Goal: Task Accomplishment & Management: Manage account settings

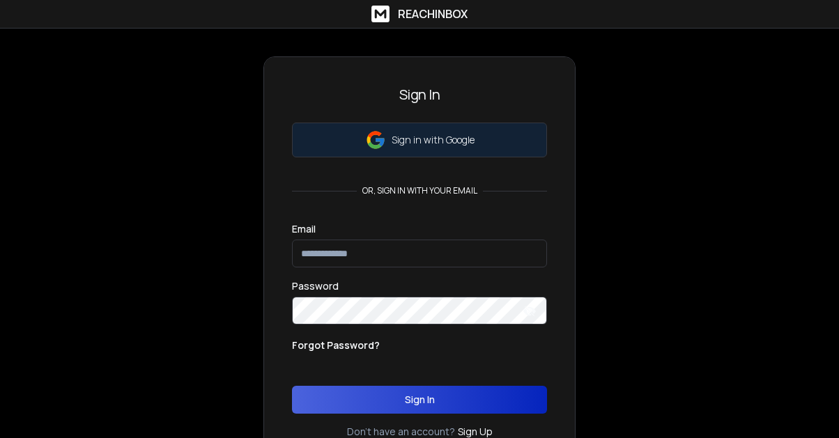
click at [388, 151] on button "Sign in with Google" at bounding box center [419, 140] width 255 height 35
click at [424, 144] on p "Sign in with Google" at bounding box center [433, 140] width 83 height 14
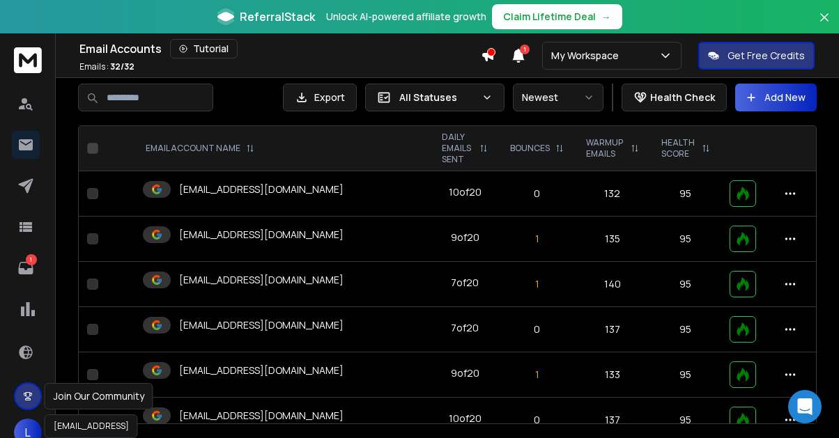
scroll to position [33, 0]
click at [30, 429] on span "L" at bounding box center [28, 433] width 28 height 28
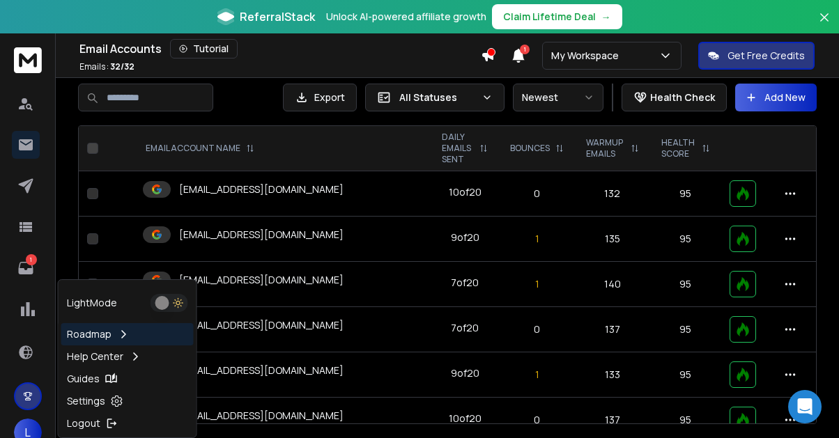
click at [29, 52] on icon at bounding box center [28, 60] width 28 height 26
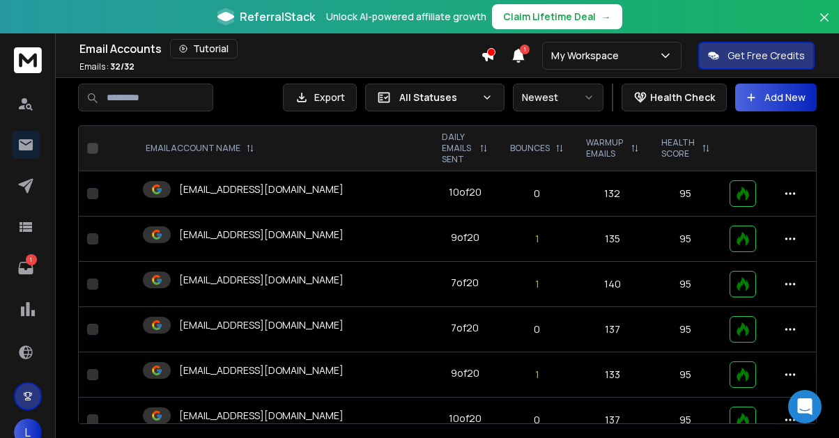
click at [34, 59] on icon at bounding box center [28, 60] width 28 height 26
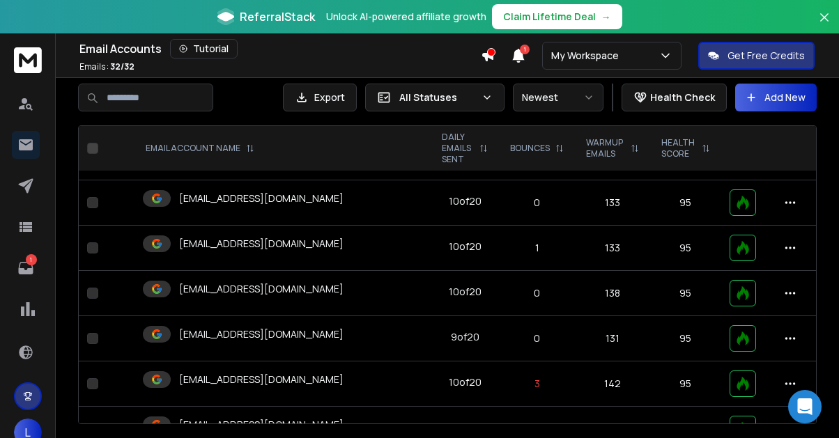
scroll to position [0, 0]
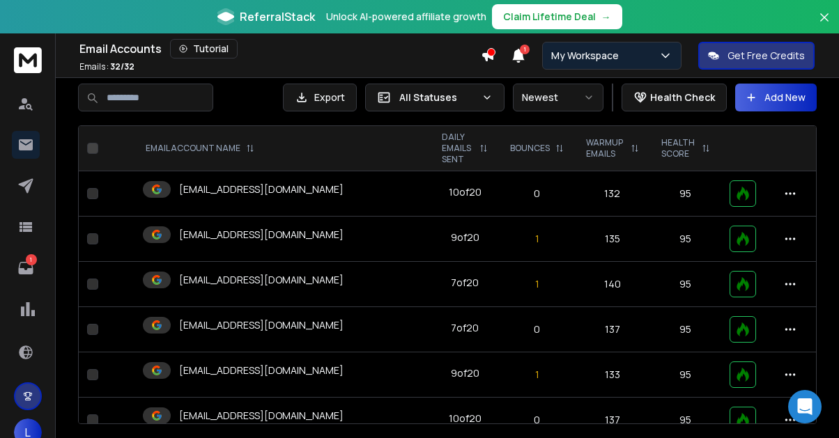
click at [669, 55] on icon "button" at bounding box center [665, 55] width 7 height 3
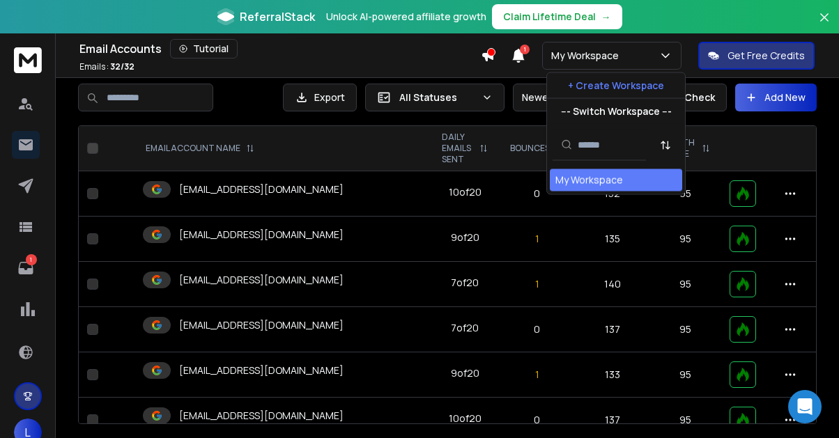
click at [364, 52] on div "Email Accounts Tutorial" at bounding box center [279, 49] width 401 height 20
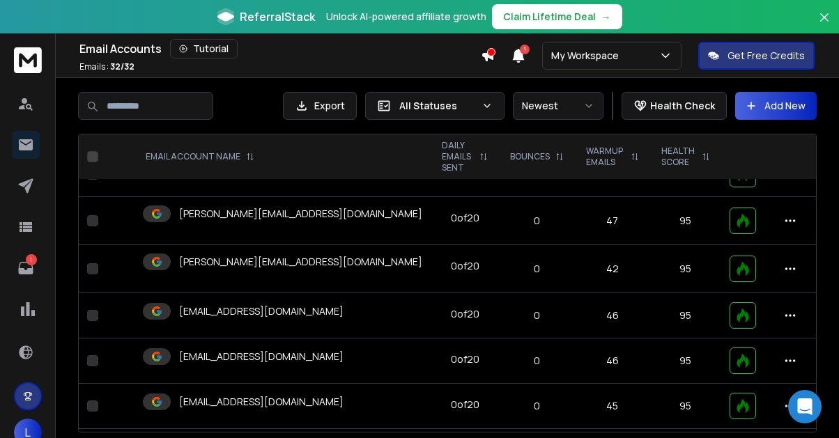
scroll to position [1213, 0]
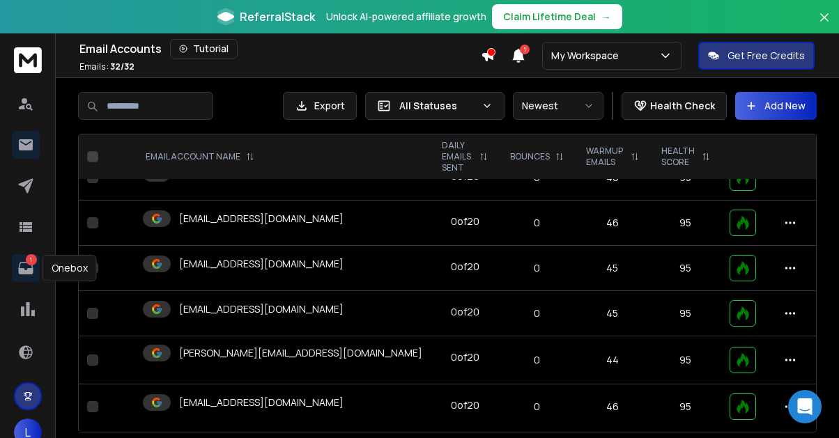
click at [20, 264] on icon at bounding box center [25, 268] width 15 height 13
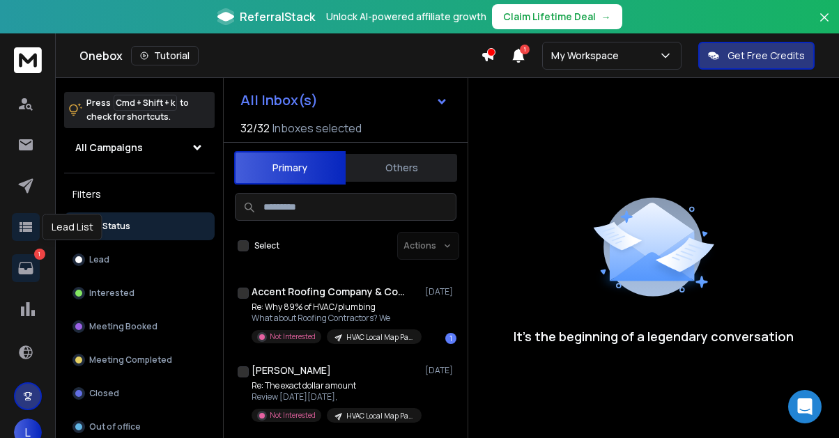
click at [29, 237] on link at bounding box center [26, 227] width 28 height 28
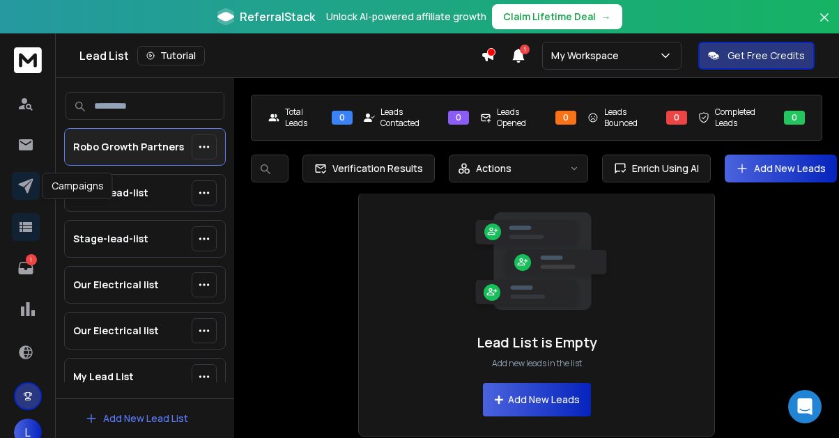
click at [26, 184] on icon at bounding box center [25, 186] width 15 height 15
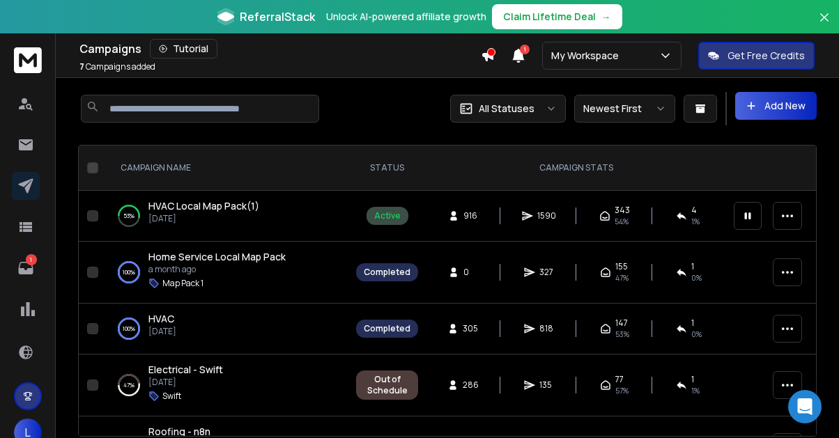
click at [271, 214] on div "53 % HVAC Local Map Pack(1) [DATE]" at bounding box center [226, 215] width 216 height 33
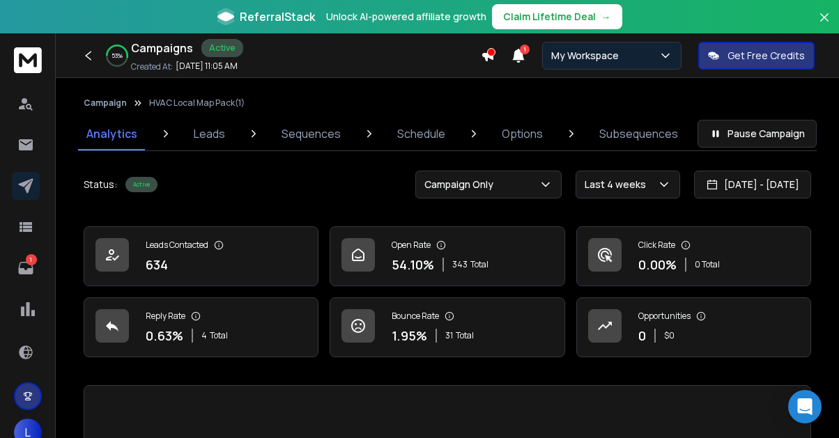
click at [613, 61] on p "My Workspace" at bounding box center [587, 56] width 73 height 14
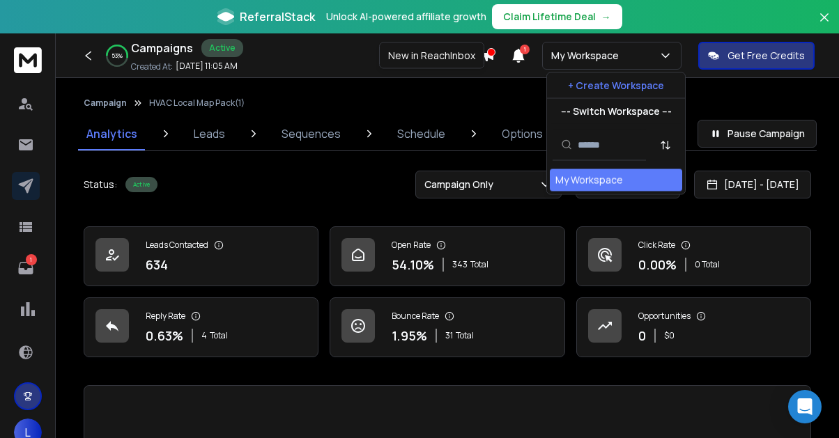
click at [394, 47] on div "New in ReachInbox" at bounding box center [431, 56] width 105 height 26
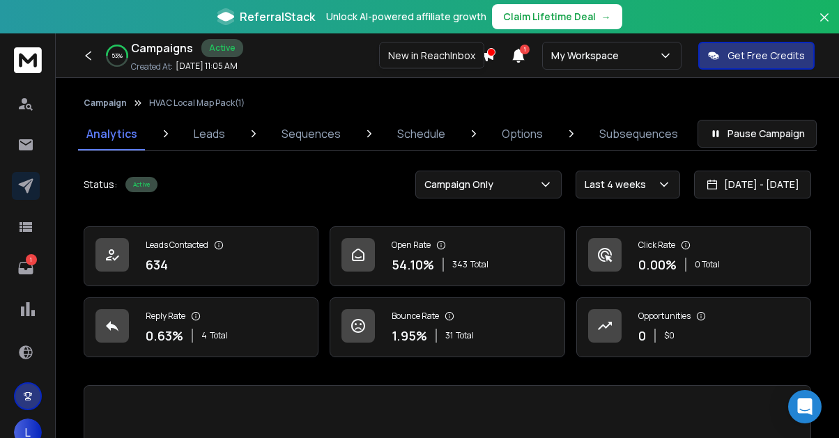
click at [490, 52] on icon at bounding box center [488, 56] width 14 height 14
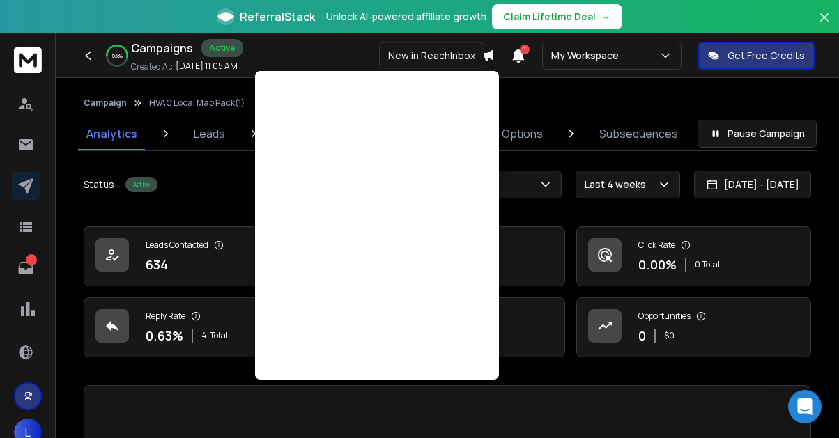
scroll to position [6, 0]
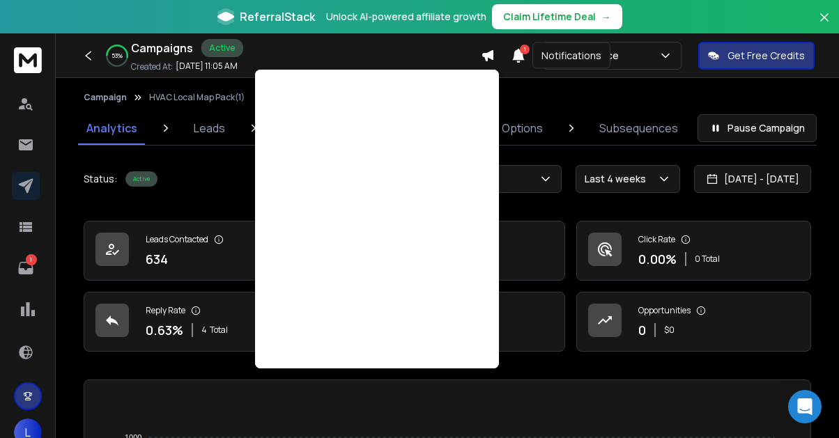
click at [525, 54] on icon at bounding box center [518, 55] width 13 height 14
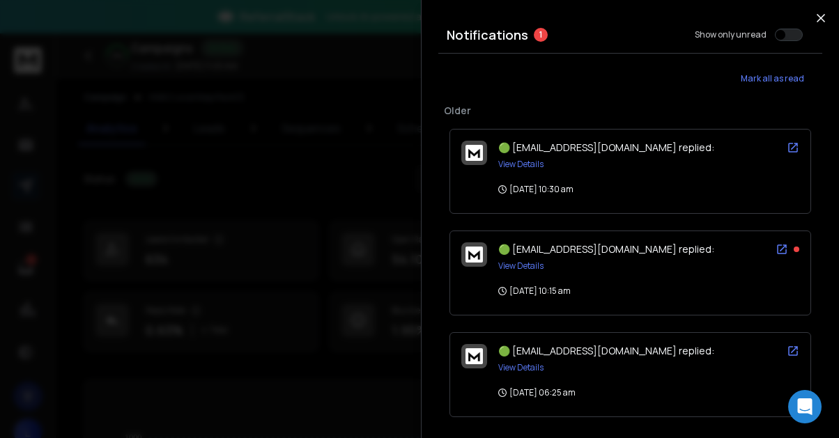
click at [817, 21] on icon "button" at bounding box center [821, 18] width 14 height 14
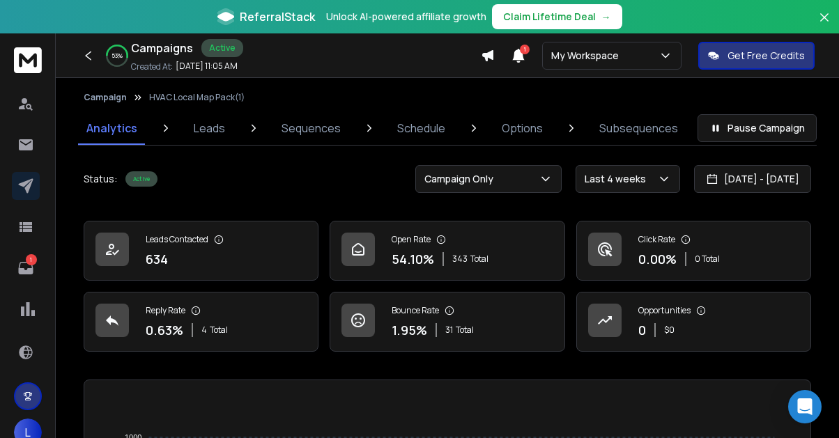
click at [22, 61] on icon at bounding box center [28, 60] width 28 height 26
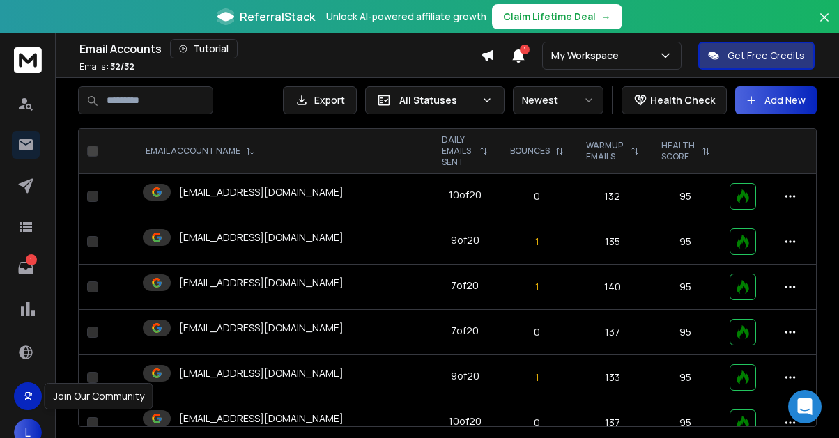
click at [33, 398] on link at bounding box center [28, 397] width 28 height 28
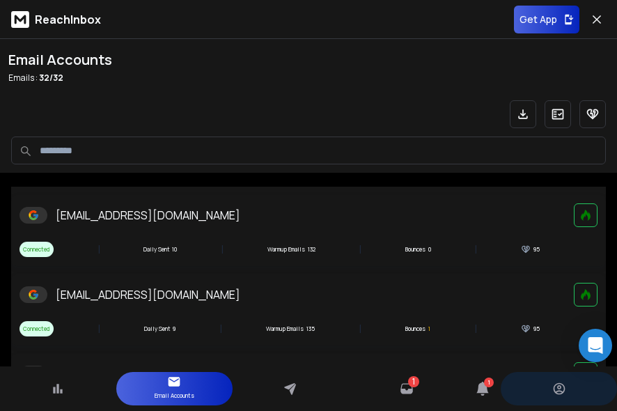
click at [560, 394] on icon at bounding box center [559, 389] width 12 height 12
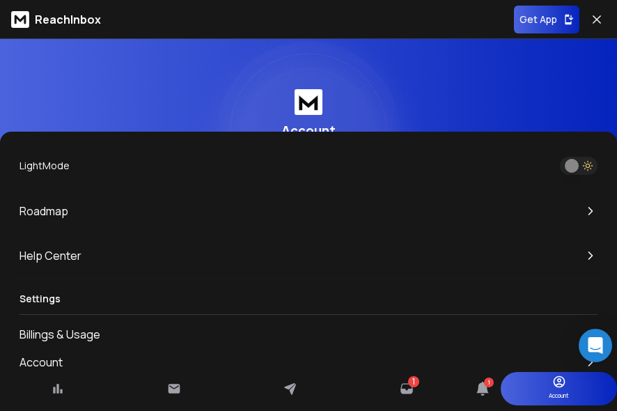
click at [73, 329] on p "Billings & Usage" at bounding box center [60, 334] width 81 height 17
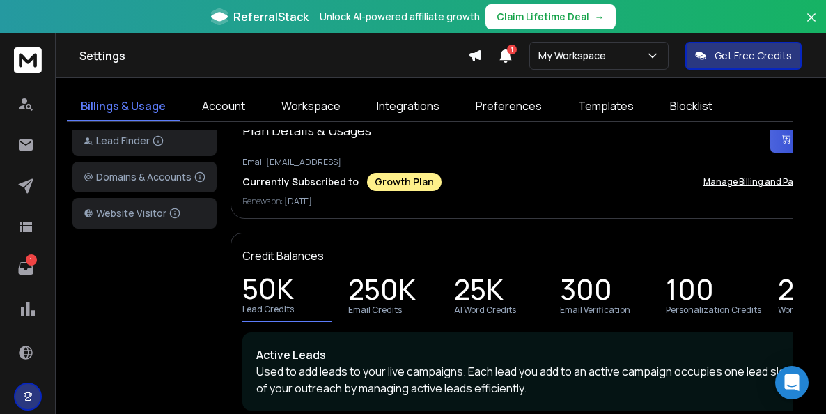
scroll to position [46, 0]
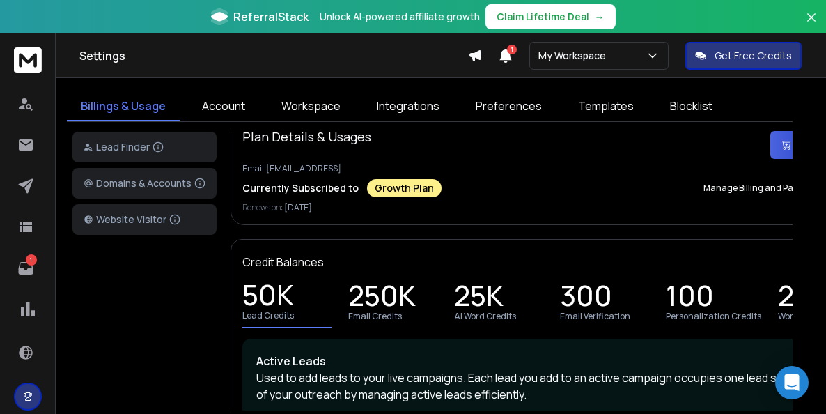
click at [755, 185] on p "Manage Billing and Payment Methods" at bounding box center [780, 188] width 153 height 11
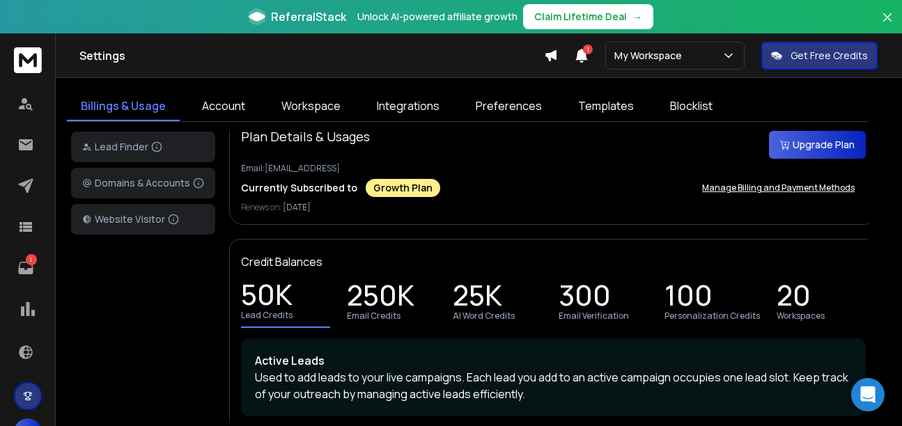
scroll to position [0, 1]
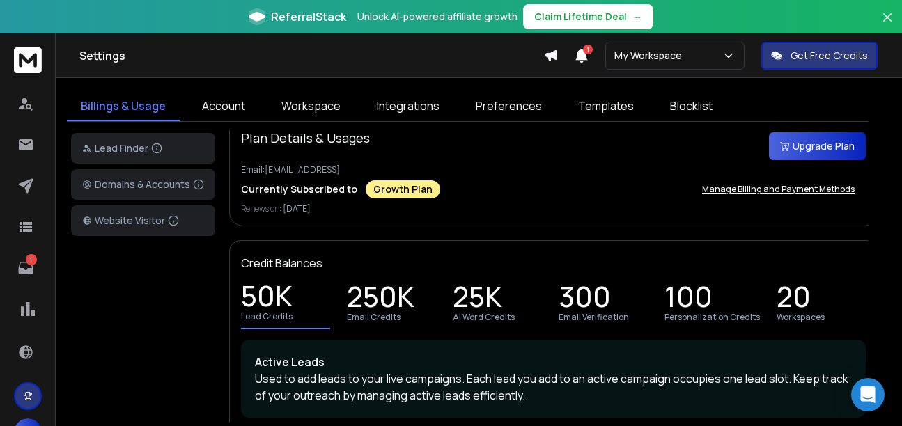
click at [771, 187] on p "Manage Billing and Payment Methods" at bounding box center [778, 189] width 153 height 11
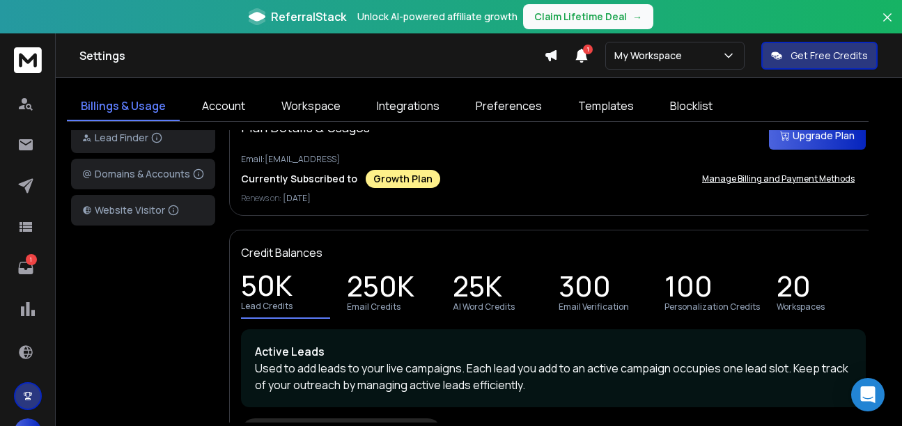
scroll to position [0, 0]
